Goal: Communication & Community: Answer question/provide support

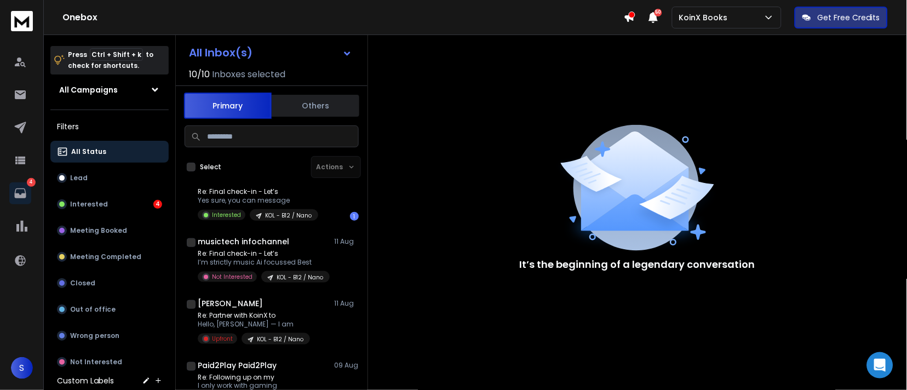
scroll to position [264, 0]
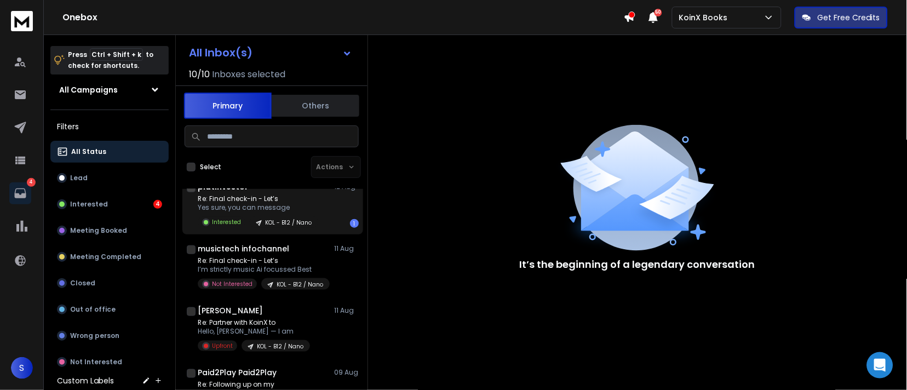
click at [342, 198] on div "Re: Final check-in - Let’s Yes sure, you can message Interested KOL - B12 / Nan…" at bounding box center [278, 210] width 161 height 33
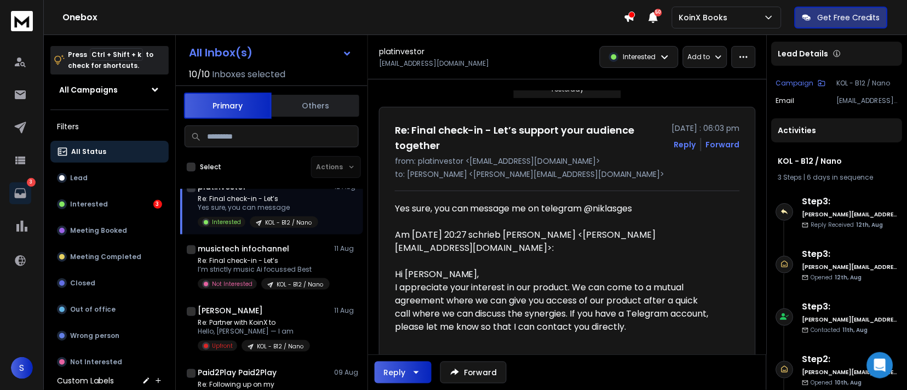
scroll to position [9, 0]
drag, startPoint x: 591, startPoint y: 209, endPoint x: 642, endPoint y: 207, distance: 51.0
copy div "@niklasges"
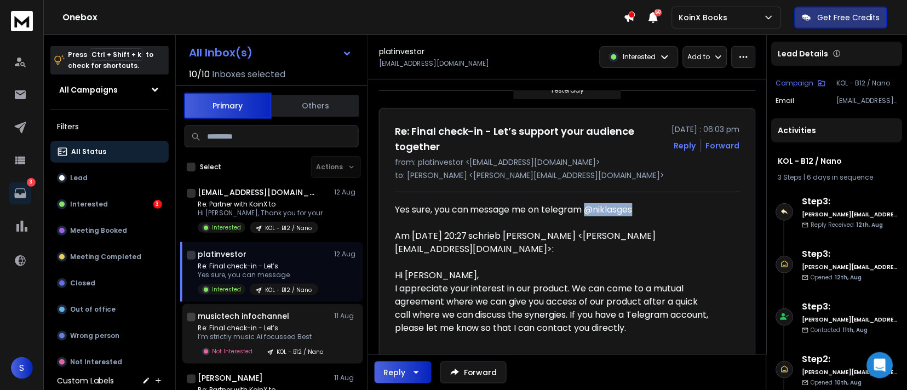
scroll to position [154, 0]
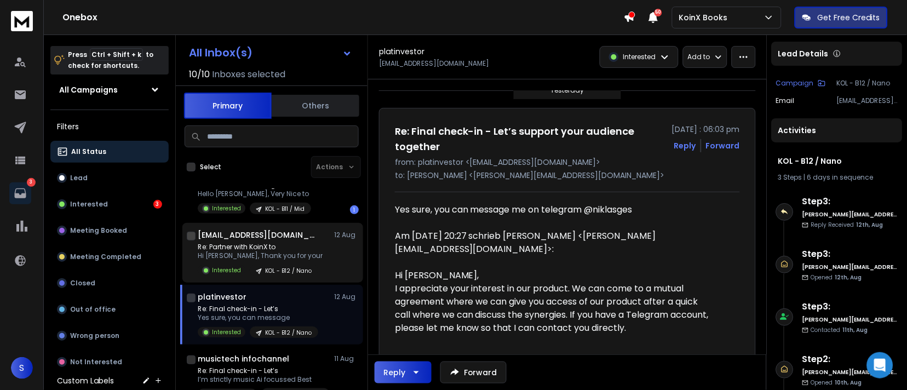
click at [315, 255] on div "Re: Partner with KoinX to Hi [PERSON_NAME], Thank you for your Interested KOL -…" at bounding box center [278, 259] width 161 height 33
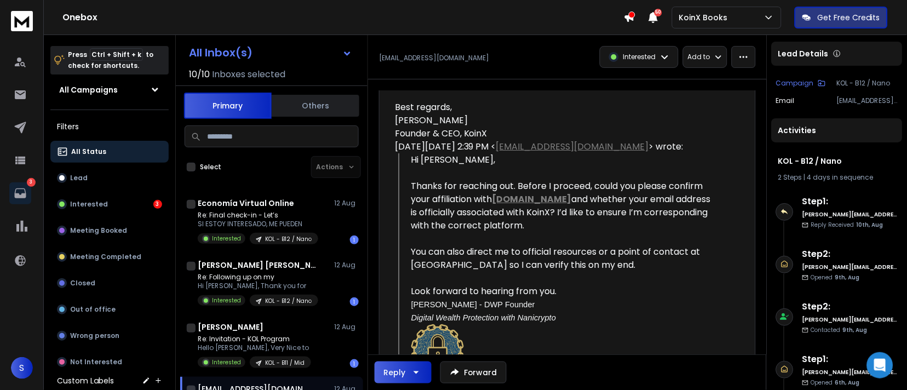
scroll to position [93, 0]
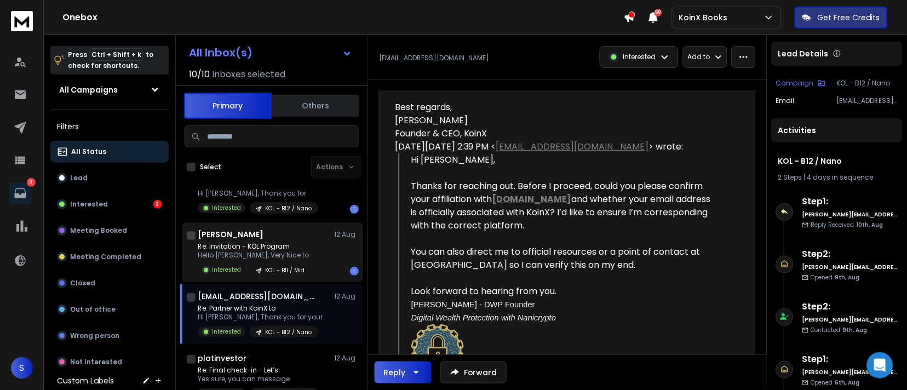
click at [313, 255] on div "Re: Invitation - KOL Program Hello [PERSON_NAME], Very Nice to Interested KOL -…" at bounding box center [278, 258] width 161 height 33
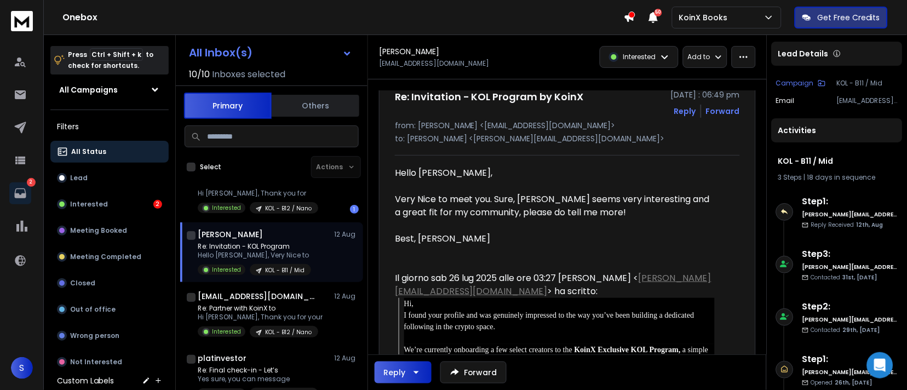
scroll to position [14, 0]
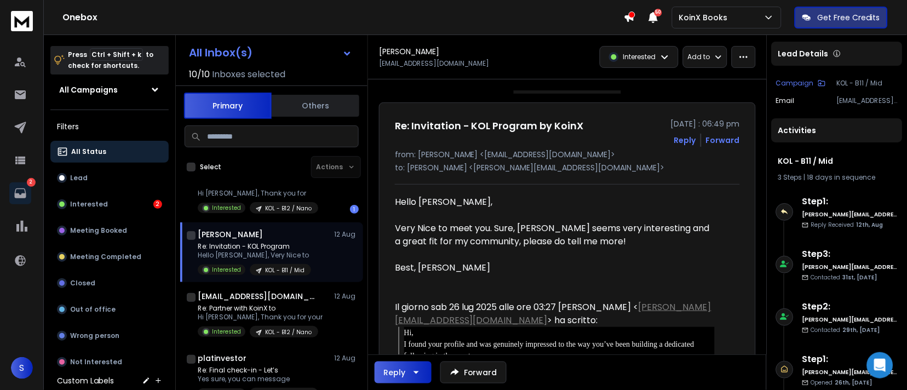
click at [685, 144] on button "Reply" at bounding box center [685, 140] width 22 height 11
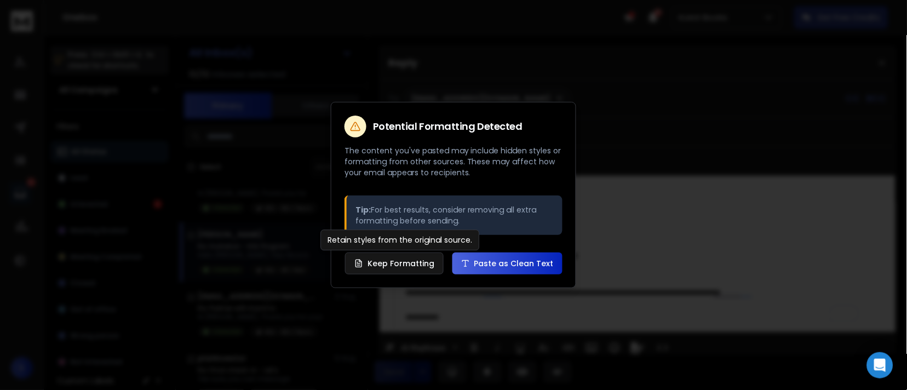
scroll to position [0, 0]
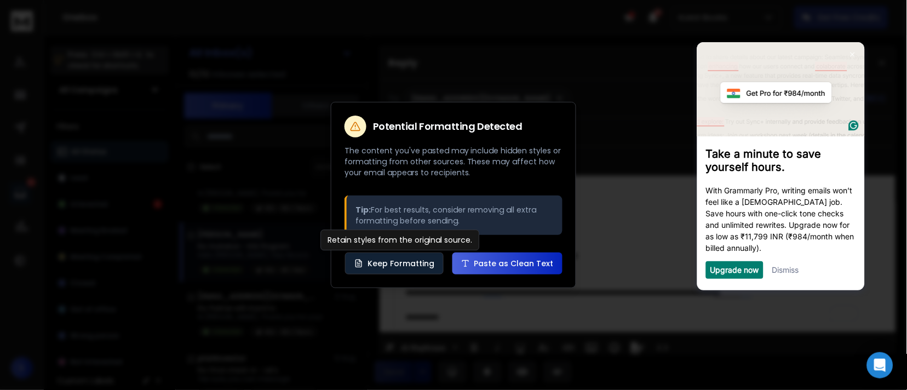
click at [415, 267] on button "Keep Formatting" at bounding box center [394, 264] width 99 height 22
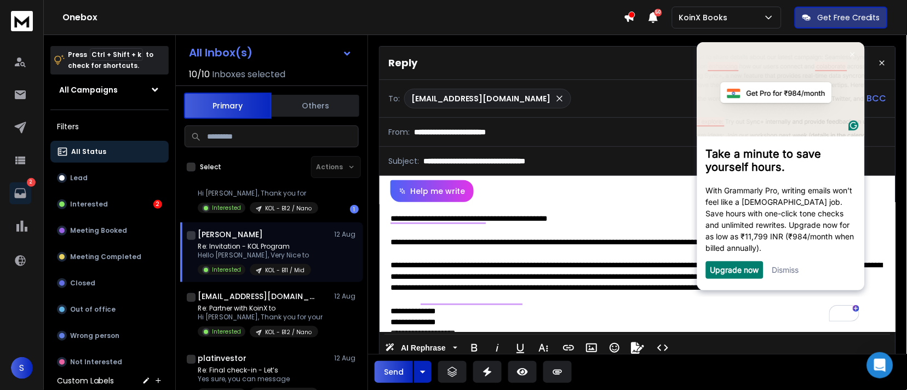
click at [792, 271] on link "Dismiss" at bounding box center [785, 269] width 27 height 9
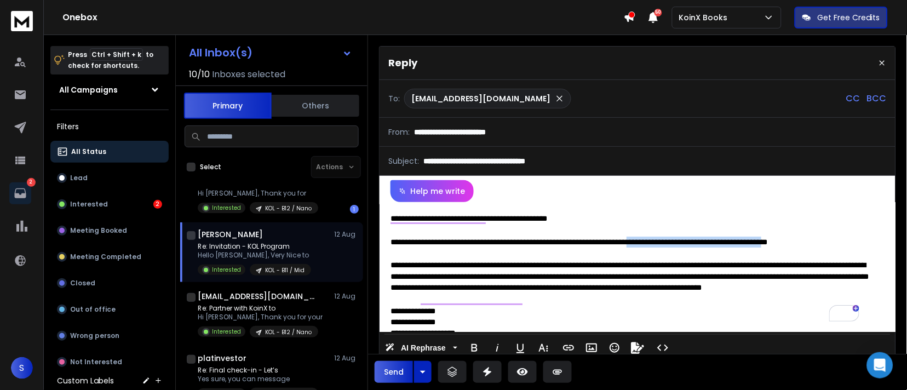
drag, startPoint x: 636, startPoint y: 240, endPoint x: 800, endPoint y: 243, distance: 163.8
click at [767, 243] on span "**********" at bounding box center [579, 242] width 377 height 8
click at [569, 342] on icon "button" at bounding box center [568, 347] width 13 height 13
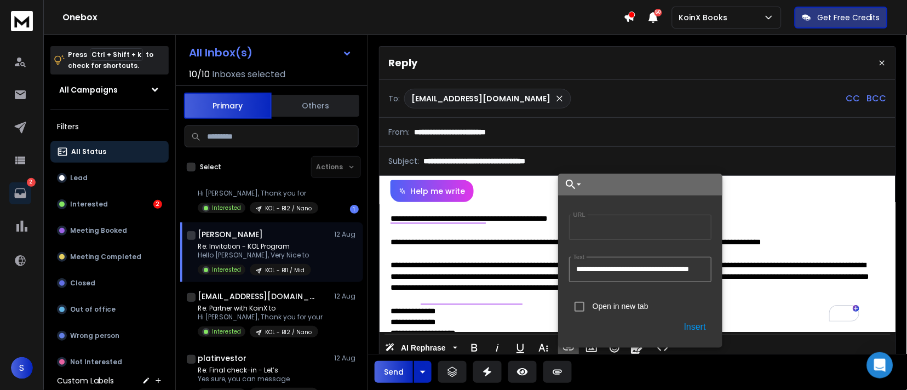
click at [637, 223] on input "URL" at bounding box center [640, 227] width 142 height 25
type input "**********"
click at [687, 326] on button "Insert" at bounding box center [695, 327] width 33 height 20
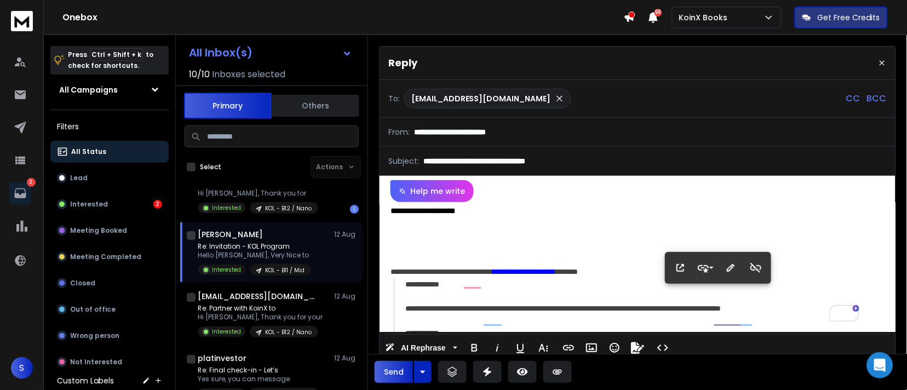
click at [455, 215] on span "**********" at bounding box center [423, 211] width 65 height 8
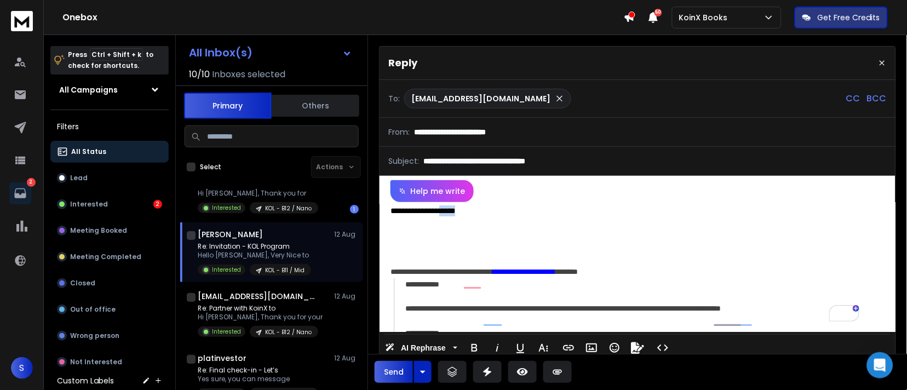
click at [455, 215] on span "**********" at bounding box center [423, 211] width 65 height 8
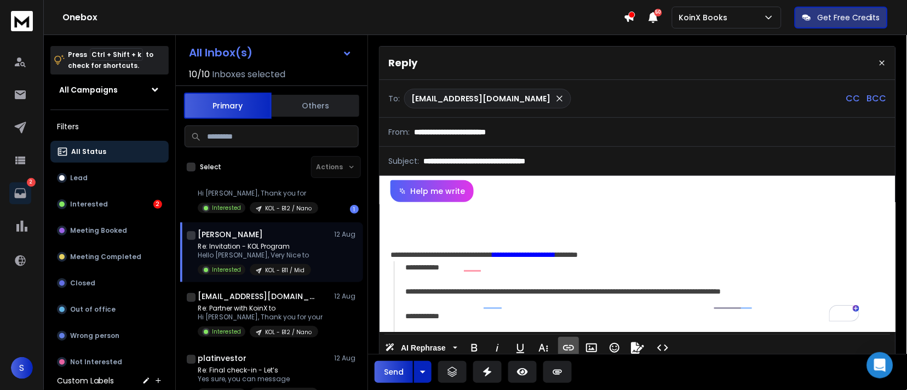
type input "*****"
click at [569, 350] on icon "button" at bounding box center [568, 347] width 11 height 5
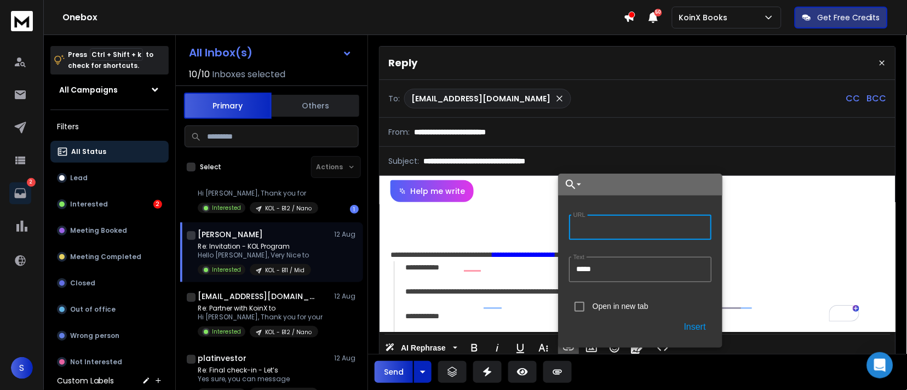
click at [618, 231] on input "URL" at bounding box center [640, 227] width 142 height 25
type input "**********"
click at [694, 323] on button "Insert" at bounding box center [695, 327] width 33 height 20
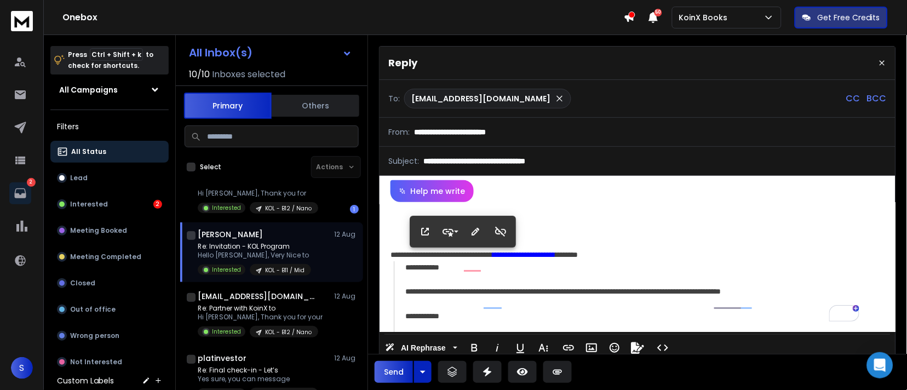
click at [674, 224] on div "To enrich screen reader interactions, please activate Accessibility in Grammarl…" at bounding box center [631, 218] width 480 height 12
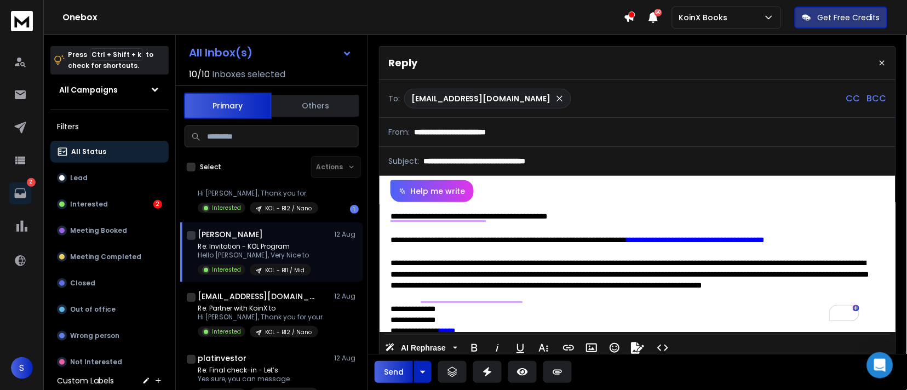
click at [392, 374] on button "Send" at bounding box center [394, 372] width 38 height 22
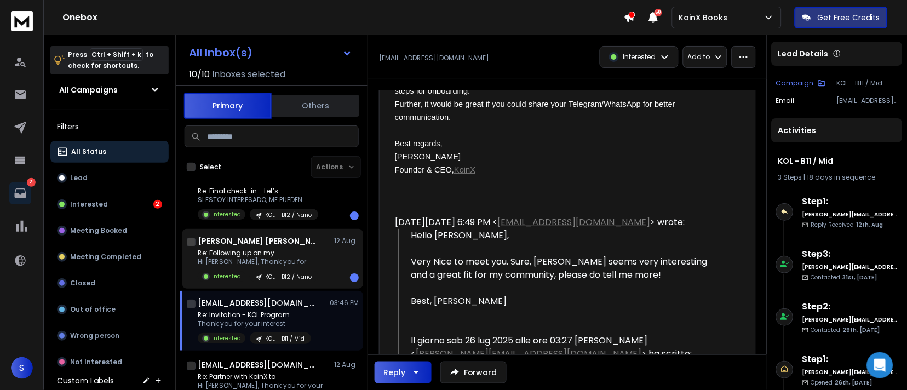
click at [334, 237] on p "12 Aug" at bounding box center [346, 241] width 25 height 9
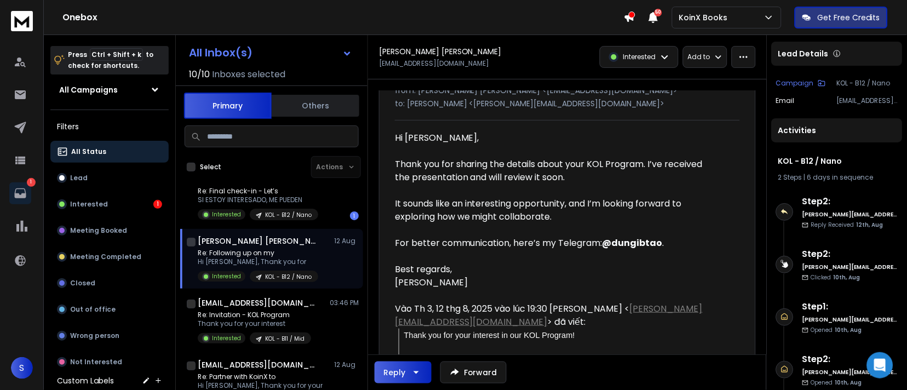
scroll to position [96, 0]
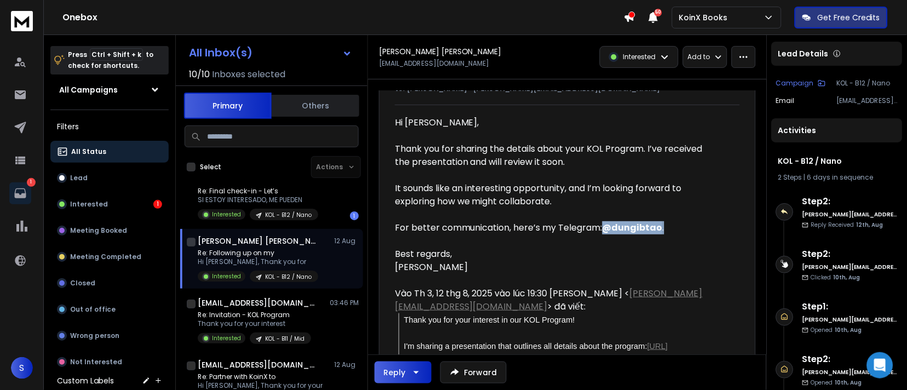
drag, startPoint x: 665, startPoint y: 228, endPoint x: 606, endPoint y: 231, distance: 59.2
click at [606, 231] on p "For better communication, here’s my Telegram: @dungibtao ." at bounding box center [555, 227] width 320 height 13
copy p "@dungibtao ."
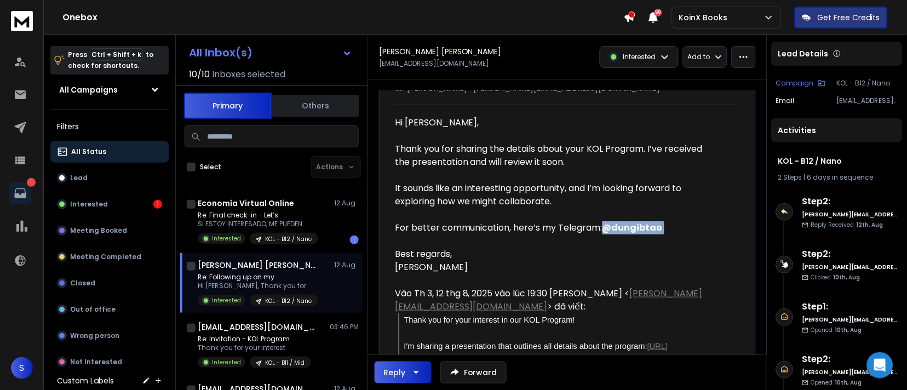
scroll to position [89, 0]
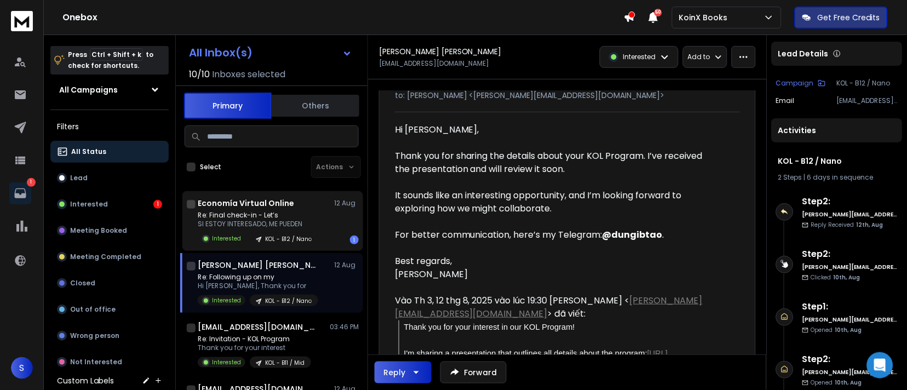
click at [330, 222] on div "Re: Final check-in - Let’s SI ESTOY INTERESADO, ME PUEDEN Interested KOL - B12 …" at bounding box center [278, 227] width 161 height 33
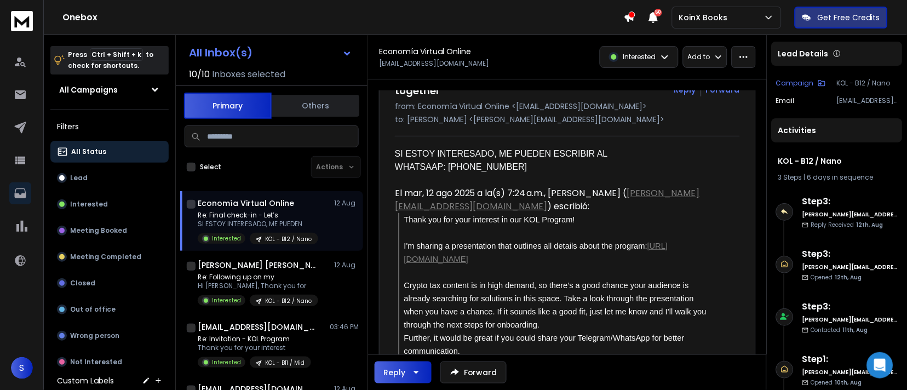
scroll to position [74, 0]
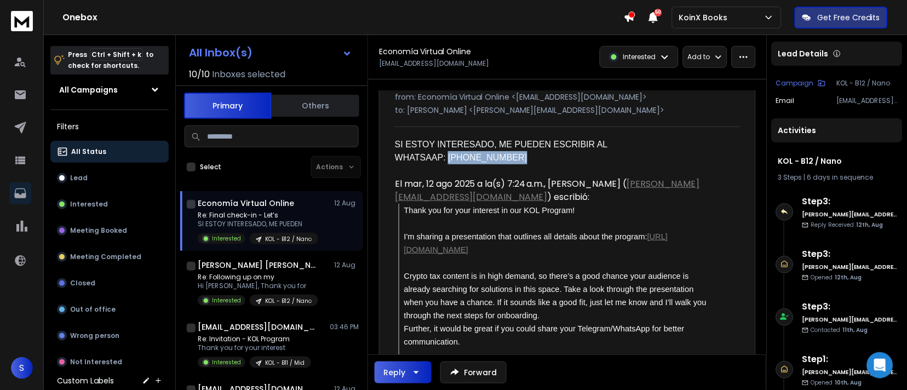
drag, startPoint x: 677, startPoint y: 144, endPoint x: 502, endPoint y: 155, distance: 175.1
click at [502, 155] on div "SI ESTOY INTERESADO, ME PUEDEN ESCRIBIR AL WHATSAAP: [PHONE_NUMBER]" at bounding box center [555, 151] width 320 height 26
copy div "[PHONE_NUMBER]"
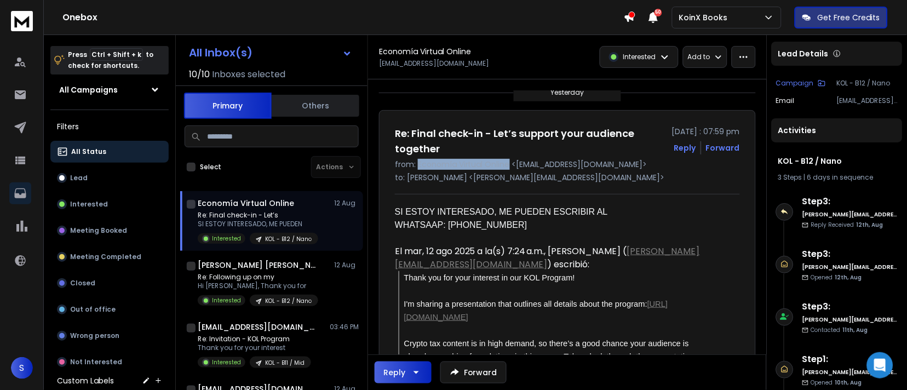
drag, startPoint x: 417, startPoint y: 162, endPoint x: 509, endPoint y: 165, distance: 92.1
click at [509, 165] on p "from: Economía Virtual Online <[EMAIL_ADDRESS][DOMAIN_NAME]>" at bounding box center [567, 164] width 345 height 11
copy p "Economía Virtual Online"
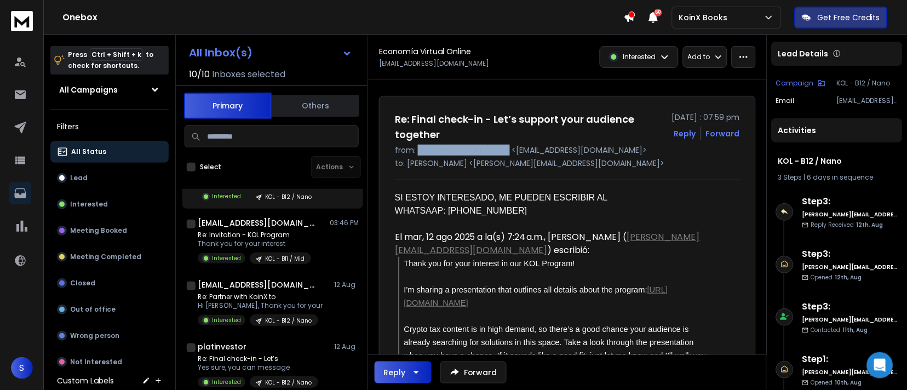
scroll to position [85, 0]
